Goal: Task Accomplishment & Management: Manage account settings

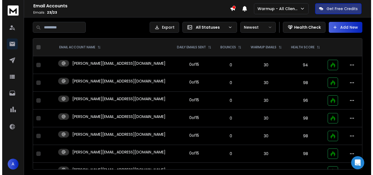
scroll to position [299, 0]
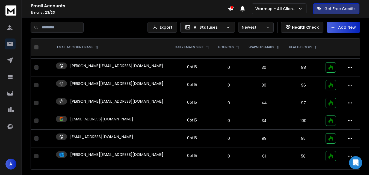
click at [275, 162] on td "61" at bounding box center [264, 156] width 40 height 18
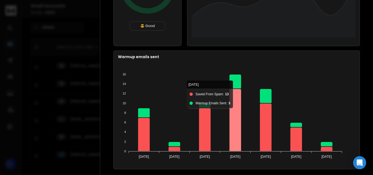
scroll to position [255, 0]
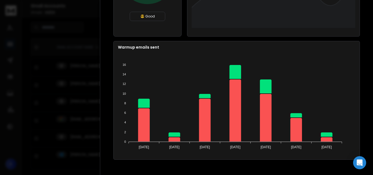
click at [86, 110] on div at bounding box center [186, 87] width 373 height 175
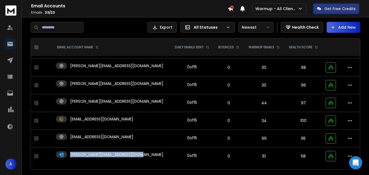
drag, startPoint x: 70, startPoint y: 155, endPoint x: 145, endPoint y: 156, distance: 75.3
click at [145, 156] on div "[PERSON_NAME][EMAIL_ADDRESS][DOMAIN_NAME]" at bounding box center [111, 154] width 111 height 7
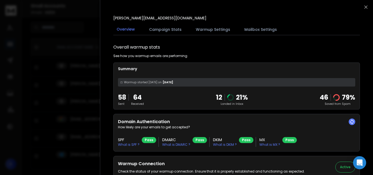
click at [114, 19] on p "[PERSON_NAME][EMAIL_ADDRESS][DOMAIN_NAME]" at bounding box center [159, 17] width 93 height 5
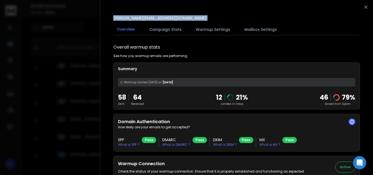
click at [114, 19] on p "[PERSON_NAME][EMAIL_ADDRESS][DOMAIN_NAME]" at bounding box center [159, 17] width 93 height 5
copy p "[PERSON_NAME][EMAIL_ADDRESS][DOMAIN_NAME]"
click at [74, 73] on div at bounding box center [186, 87] width 373 height 175
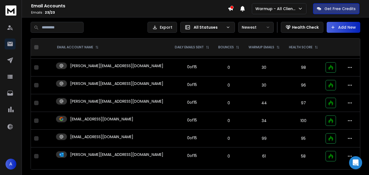
click at [125, 19] on div "Export All Statuses Newest Health Check Add New EMAIL ACCOUNT NAME DAILY EMAILS…" at bounding box center [195, 95] width 347 height 159
click at [318, 29] on p "Health Check" at bounding box center [305, 27] width 27 height 5
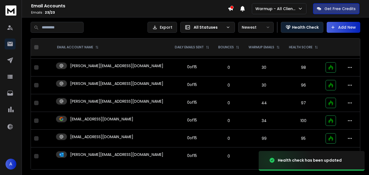
click at [158, 13] on p "Emails : 23 / 23" at bounding box center [129, 12] width 196 height 4
click at [131, 15] on div "Email Accounts Emails : 23 / 23 Warmup - All Clients Get Free Credits" at bounding box center [184, 8] width 369 height 17
click at [358, 156] on icon "Notifications (F8)" at bounding box center [357, 156] width 5 height 5
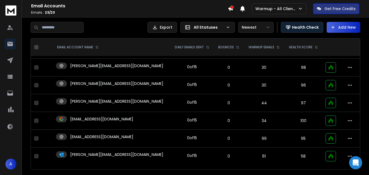
click at [271, 105] on td "44" at bounding box center [264, 103] width 40 height 18
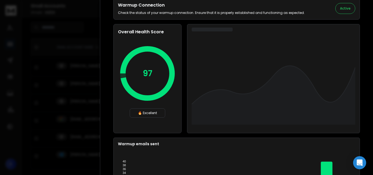
scroll to position [246, 0]
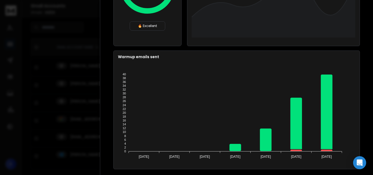
click at [70, 99] on div at bounding box center [186, 87] width 373 height 175
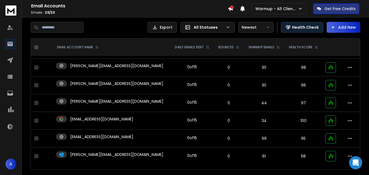
click at [284, 95] on td "97" at bounding box center [303, 103] width 38 height 18
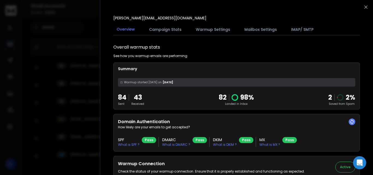
click at [88, 93] on div at bounding box center [186, 87] width 373 height 175
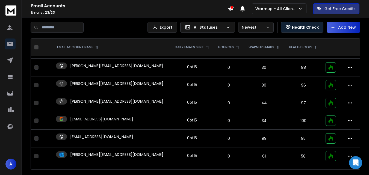
click at [268, 159] on td "61" at bounding box center [264, 156] width 40 height 18
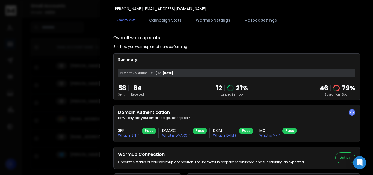
scroll to position [0, 0]
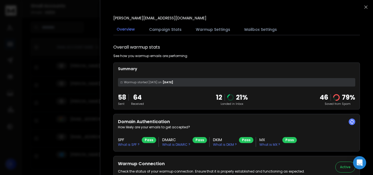
click at [259, 29] on button "Mailbox Settings" at bounding box center [260, 29] width 39 height 12
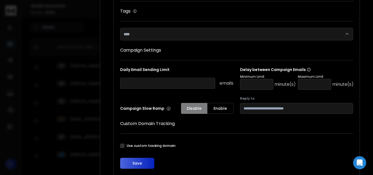
scroll to position [136, 0]
click at [139, 83] on input "**" at bounding box center [167, 82] width 95 height 11
click at [258, 85] on input "**" at bounding box center [256, 84] width 33 height 11
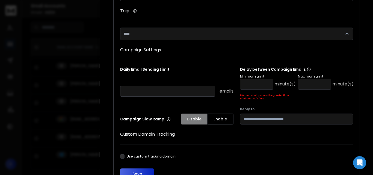
click at [313, 84] on input "**" at bounding box center [314, 84] width 33 height 11
type input "*"
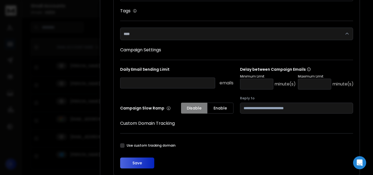
type input "**"
click at [211, 56] on form "First Name ****** Last Name ******* Signature Type something Clear Formatting F…" at bounding box center [236, 49] width 233 height 238
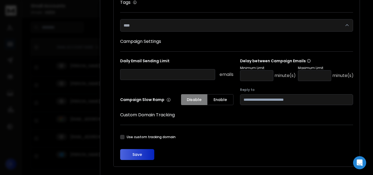
scroll to position [152, 0]
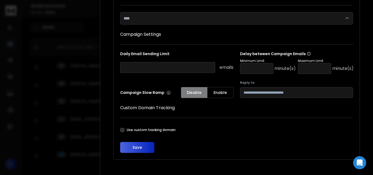
click at [272, 96] on input "text" at bounding box center [296, 92] width 113 height 11
click at [232, 110] on h1 "Custom Domain Tracking" at bounding box center [236, 107] width 233 height 7
click at [262, 71] on input "*" at bounding box center [256, 68] width 33 height 11
type input "**"
click at [253, 139] on form "First Name ****** Last Name ******* Signature Type something Clear Formatting F…" at bounding box center [236, 33] width 233 height 238
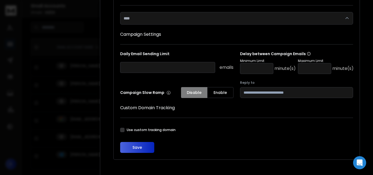
click at [141, 66] on input "**" at bounding box center [167, 67] width 95 height 11
type input "**"
click at [137, 149] on button "Save" at bounding box center [137, 147] width 34 height 11
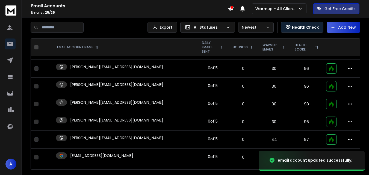
click at [290, 121] on td "96" at bounding box center [306, 122] width 32 height 18
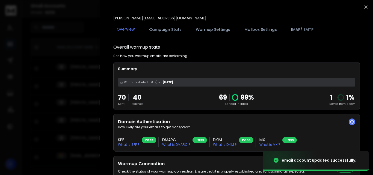
click at [262, 29] on button "Mailbox Settings" at bounding box center [260, 29] width 39 height 12
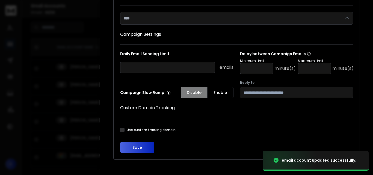
click at [75, 82] on div at bounding box center [186, 87] width 373 height 175
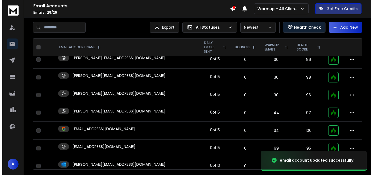
scroll to position [334, 0]
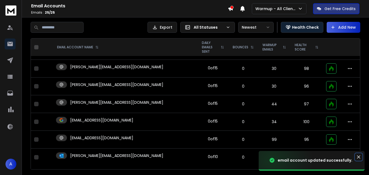
click at [358, 155] on icon "Notifications (F8)" at bounding box center [357, 156] width 5 height 5
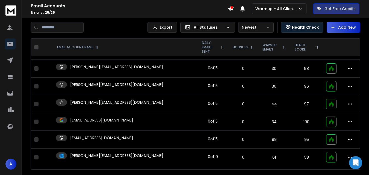
click at [258, 163] on td "61" at bounding box center [274, 157] width 32 height 18
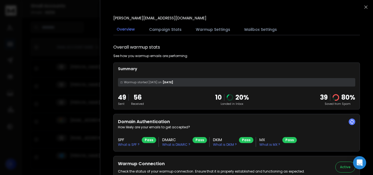
click at [215, 27] on button "Warmup Settings" at bounding box center [212, 29] width 41 height 12
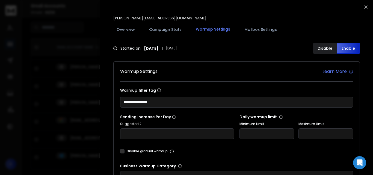
click at [137, 27] on button "Overview" at bounding box center [125, 29] width 25 height 12
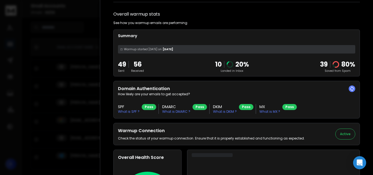
scroll to position [0, 0]
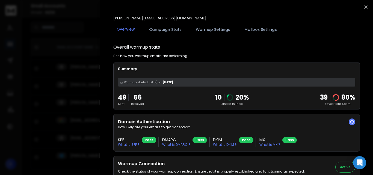
click at [210, 28] on button "Warmup Settings" at bounding box center [212, 29] width 41 height 12
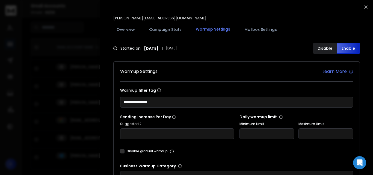
click at [169, 30] on button "Campaign Stats" at bounding box center [165, 29] width 39 height 12
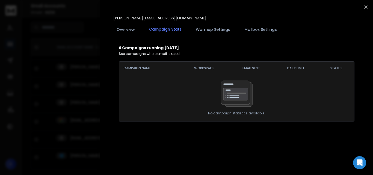
click at [66, 82] on div at bounding box center [186, 87] width 373 height 175
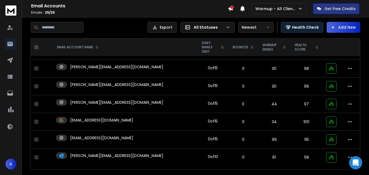
click at [290, 162] on td "58" at bounding box center [306, 157] width 32 height 18
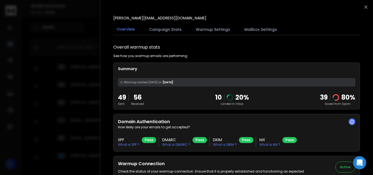
click at [73, 104] on div at bounding box center [186, 87] width 373 height 175
